Goal: Task Accomplishment & Management: Manage account settings

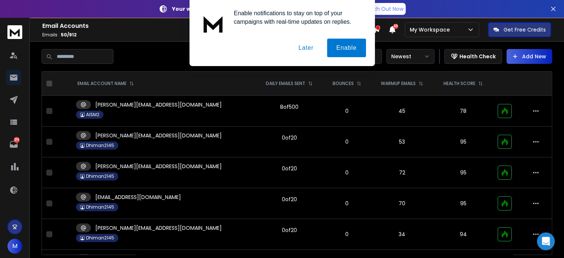
click at [313, 45] on button "Later" at bounding box center [305, 48] width 33 height 19
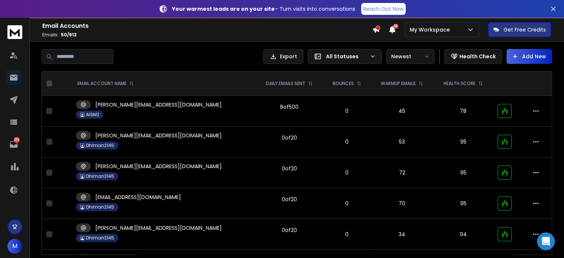
click at [123, 101] on p "[PERSON_NAME][EMAIL_ADDRESS][DOMAIN_NAME]" at bounding box center [158, 104] width 126 height 7
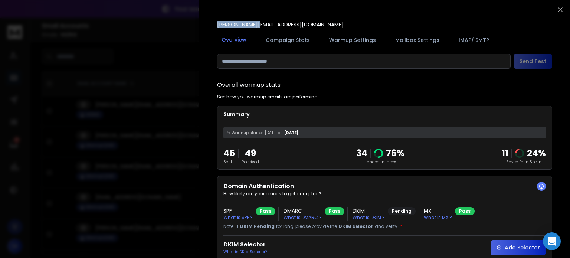
drag, startPoint x: 183, startPoint y: 29, endPoint x: 209, endPoint y: 20, distance: 28.4
copy p "[PERSON_NAME][EMAIL_ADDRESS][DOMAIN_NAME]"
click at [562, 9] on div "Multi Select Table Sheet [PERSON_NAME][EMAIL_ADDRESS][DOMAIN_NAME] Overview Cam…" at bounding box center [384, 129] width 371 height 258
click at [557, 11] on icon "button" at bounding box center [559, 9] width 7 height 7
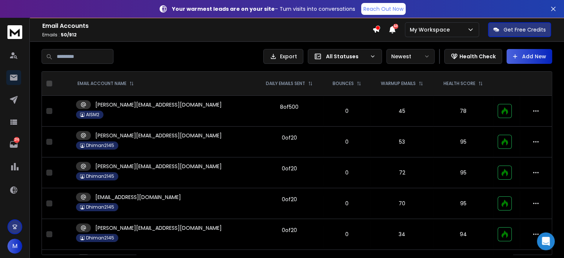
click at [15, 243] on span "M" at bounding box center [14, 246] width 15 height 15
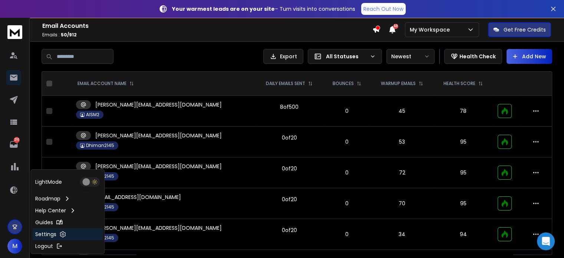
click at [54, 236] on p "Settings" at bounding box center [45, 233] width 21 height 7
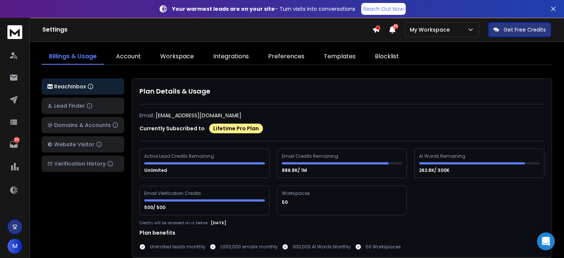
click at [230, 58] on link "Integrations" at bounding box center [231, 57] width 50 height 16
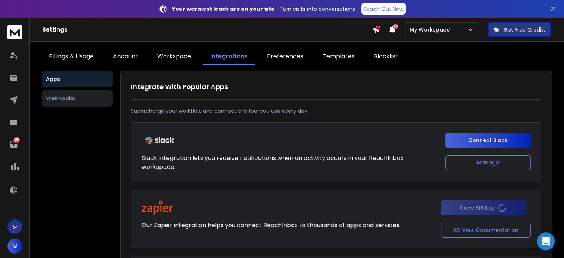
click at [232, 59] on link "Integrations" at bounding box center [229, 57] width 52 height 16
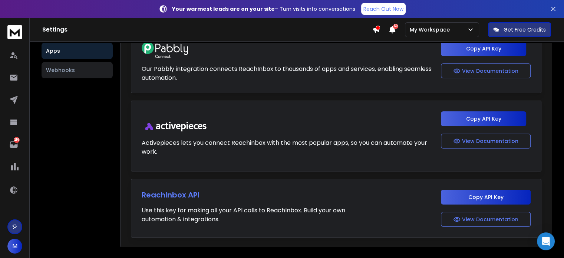
scroll to position [30, 0]
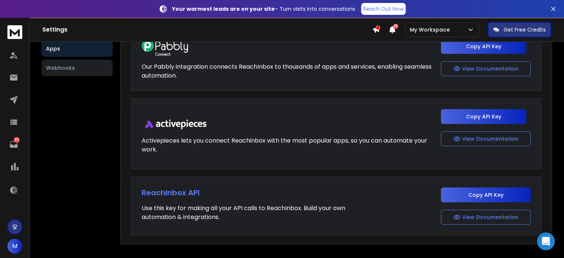
click at [475, 193] on button "Copy API Key" at bounding box center [486, 194] width 90 height 15
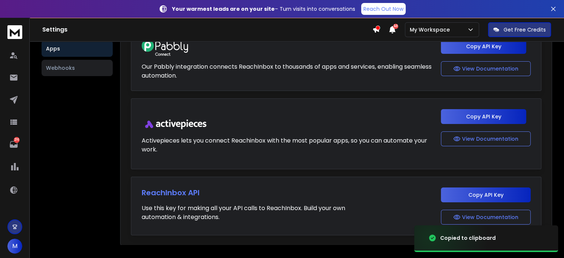
click at [464, 191] on button "Copy API Key" at bounding box center [486, 194] width 90 height 15
click at [476, 193] on button "Copy API Key" at bounding box center [486, 194] width 90 height 15
